Goal: Task Accomplishment & Management: Manage account settings

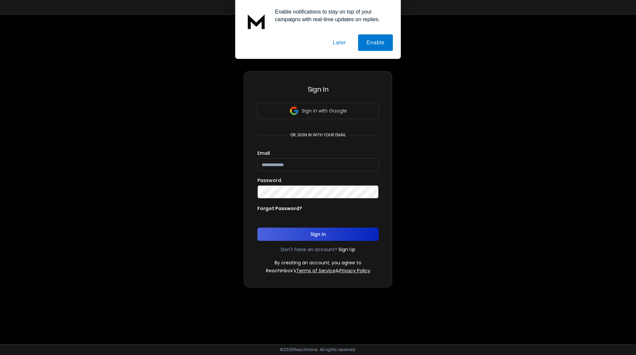
click at [339, 44] on button "Later" at bounding box center [339, 42] width 30 height 17
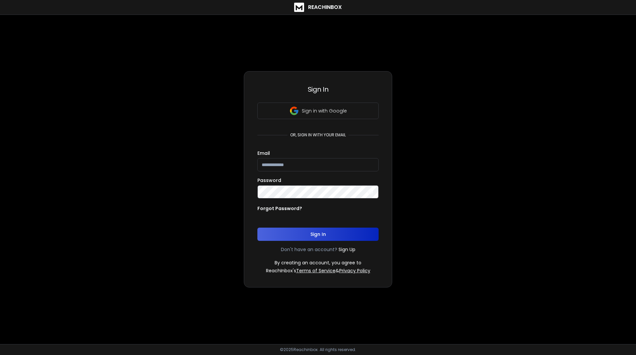
click at [309, 164] on input "email" at bounding box center [317, 164] width 121 height 13
paste input "**********"
type input "**********"
click at [294, 184] on div "Password" at bounding box center [317, 188] width 121 height 21
click at [309, 165] on input "**********" at bounding box center [317, 164] width 121 height 13
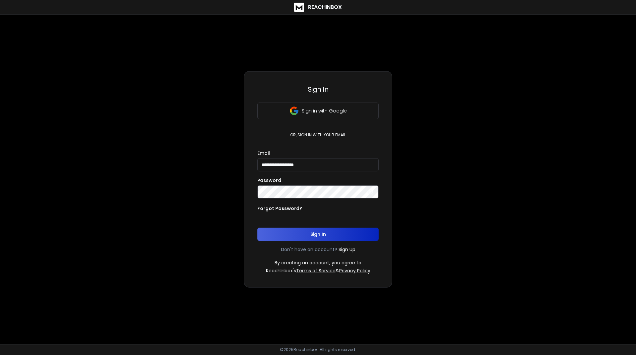
click at [309, 237] on button "Sign In" at bounding box center [317, 234] width 121 height 13
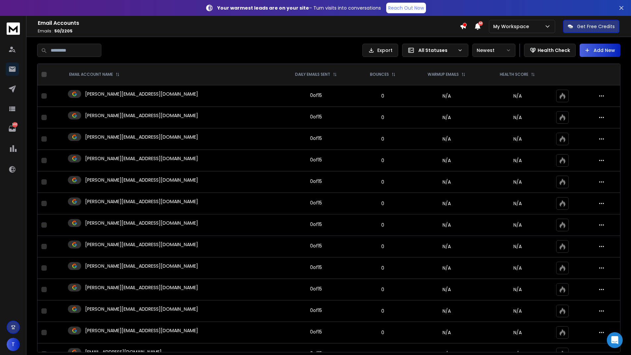
click at [599, 49] on button "Add New" at bounding box center [599, 50] width 41 height 13
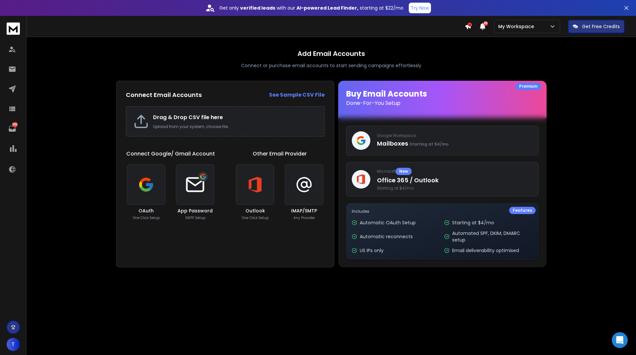
click at [154, 186] on icon at bounding box center [146, 185] width 17 height 20
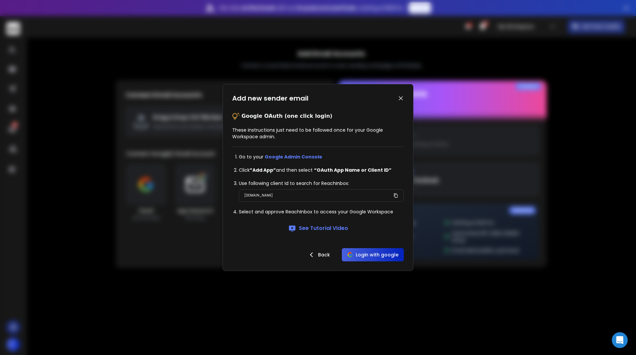
click at [377, 255] on button "Login with google" at bounding box center [373, 254] width 62 height 13
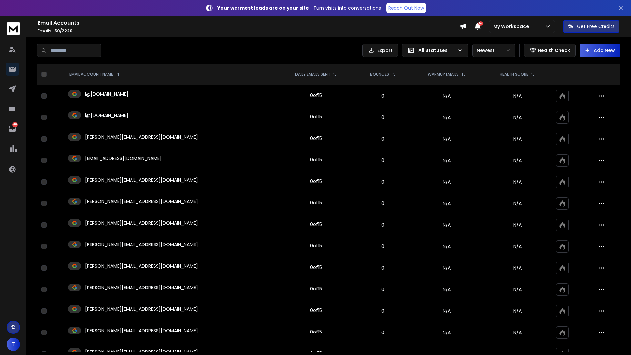
click at [602, 45] on button "Add New" at bounding box center [599, 50] width 41 height 13
click at [595, 47] on button "Add New" at bounding box center [599, 50] width 41 height 13
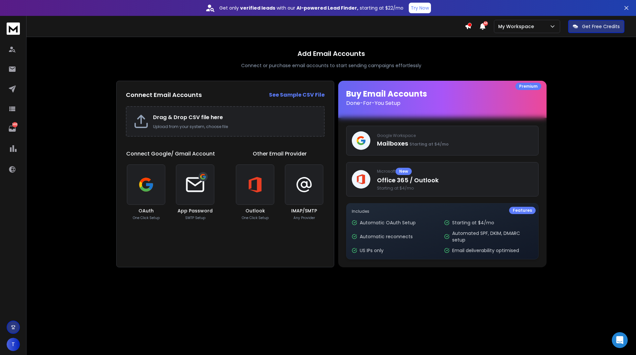
click at [159, 191] on div at bounding box center [146, 185] width 38 height 40
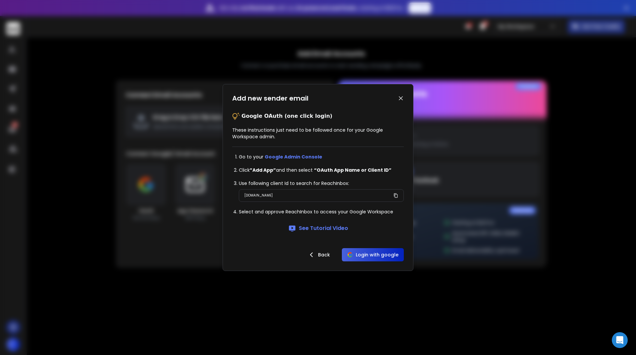
click at [381, 256] on button "Login with google" at bounding box center [373, 254] width 62 height 13
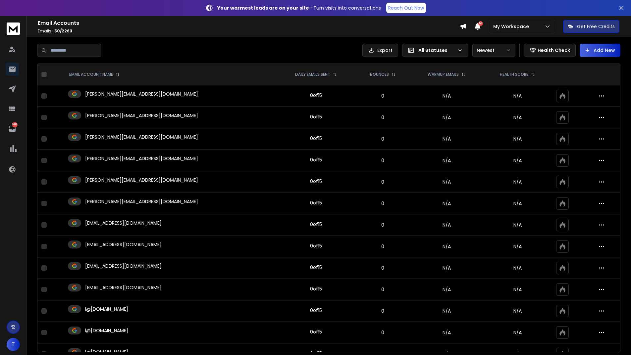
click at [604, 51] on button "Add New" at bounding box center [599, 50] width 41 height 13
click at [418, 334] on td "N/A" at bounding box center [446, 333] width 73 height 22
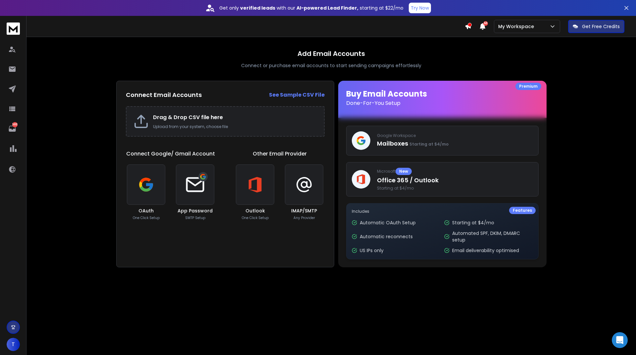
click at [149, 183] on icon at bounding box center [146, 185] width 17 height 20
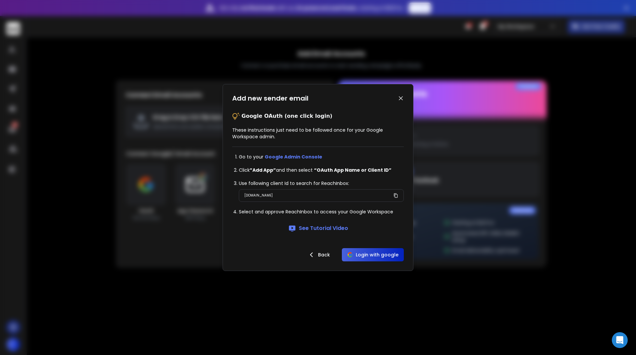
click at [358, 255] on button "Login with google" at bounding box center [373, 254] width 62 height 13
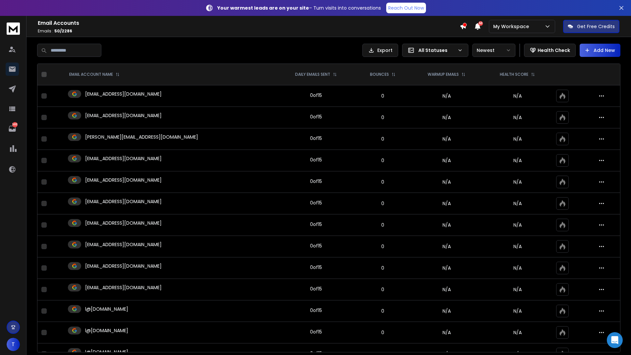
click at [608, 48] on button "Add New" at bounding box center [599, 50] width 41 height 13
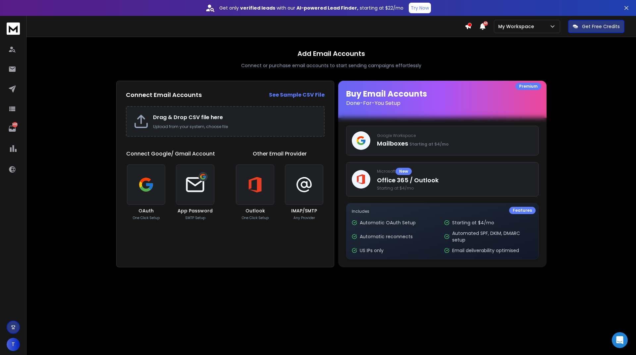
click at [139, 183] on icon at bounding box center [146, 185] width 17 height 20
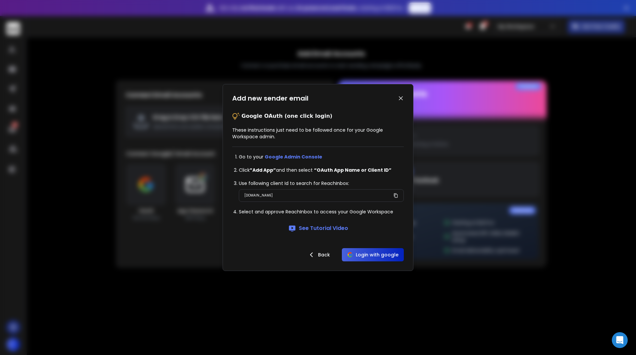
click at [385, 256] on button "Login with google" at bounding box center [373, 254] width 62 height 13
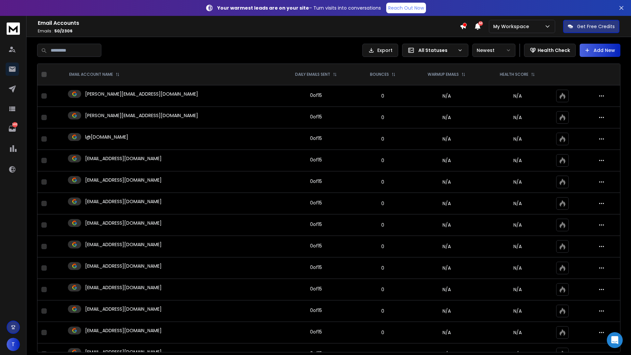
click at [599, 48] on button "Add New" at bounding box center [599, 50] width 41 height 13
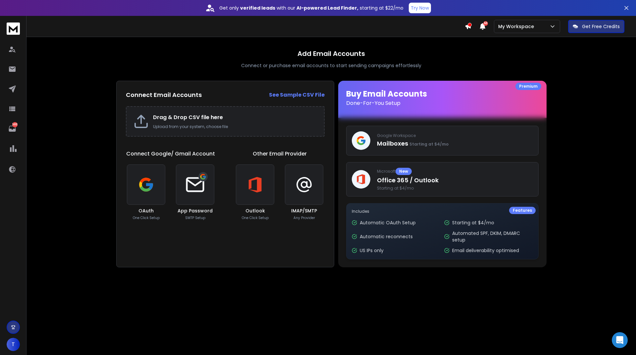
click at [151, 190] on icon at bounding box center [145, 189] width 11 height 6
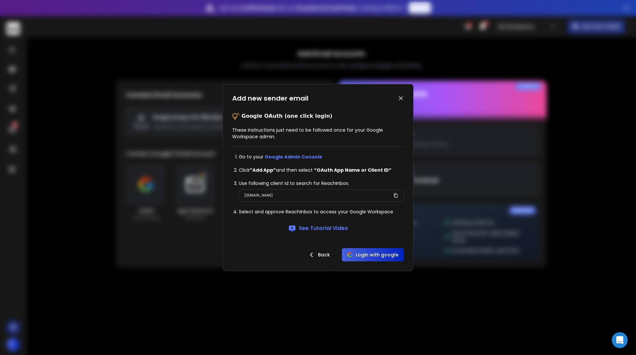
click at [386, 258] on button "Login with google" at bounding box center [373, 254] width 62 height 13
